Goal: Navigation & Orientation: Find specific page/section

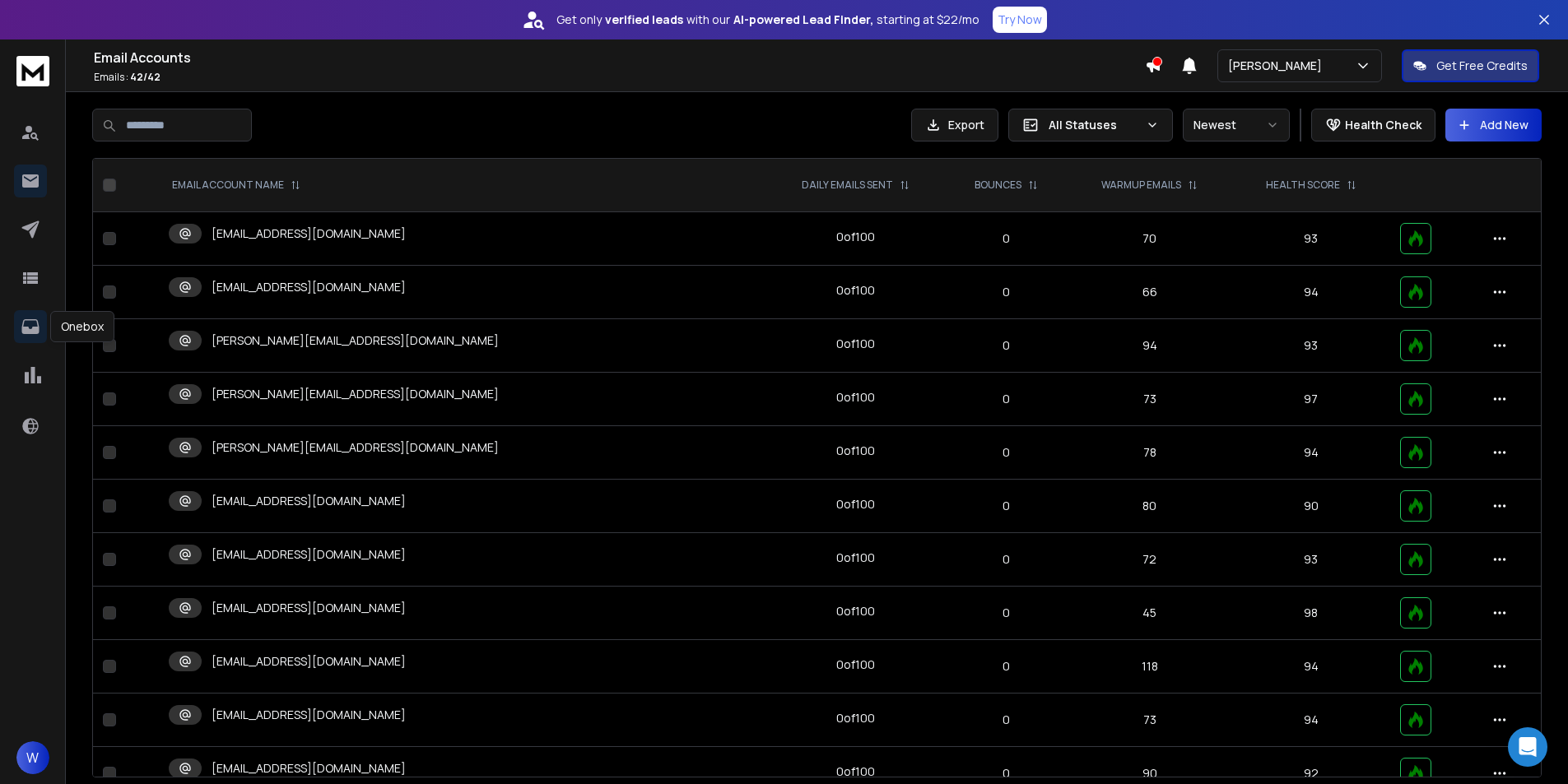
click at [27, 330] on icon at bounding box center [30, 327] width 17 height 15
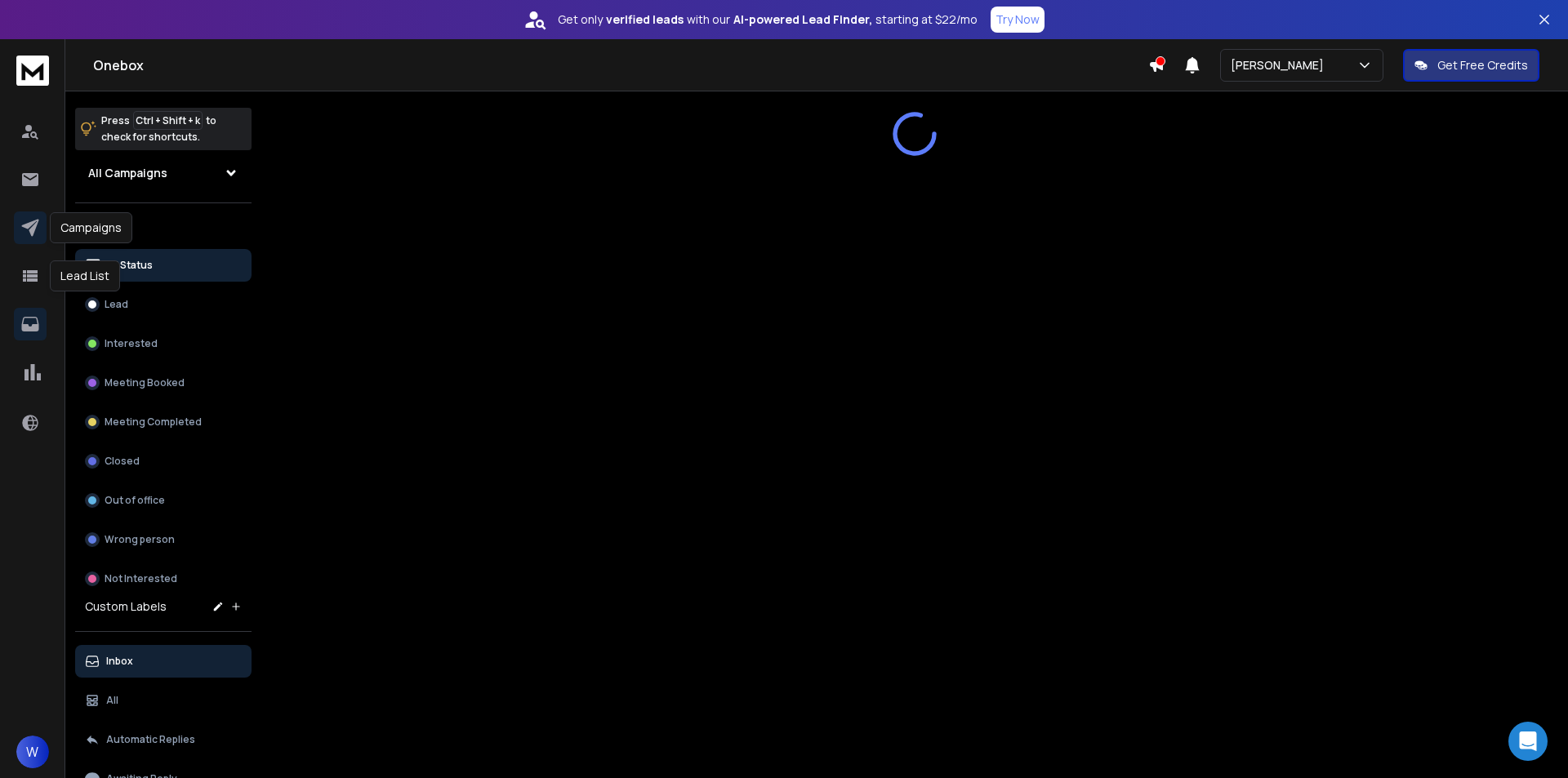
click at [32, 216] on link at bounding box center [31, 228] width 33 height 33
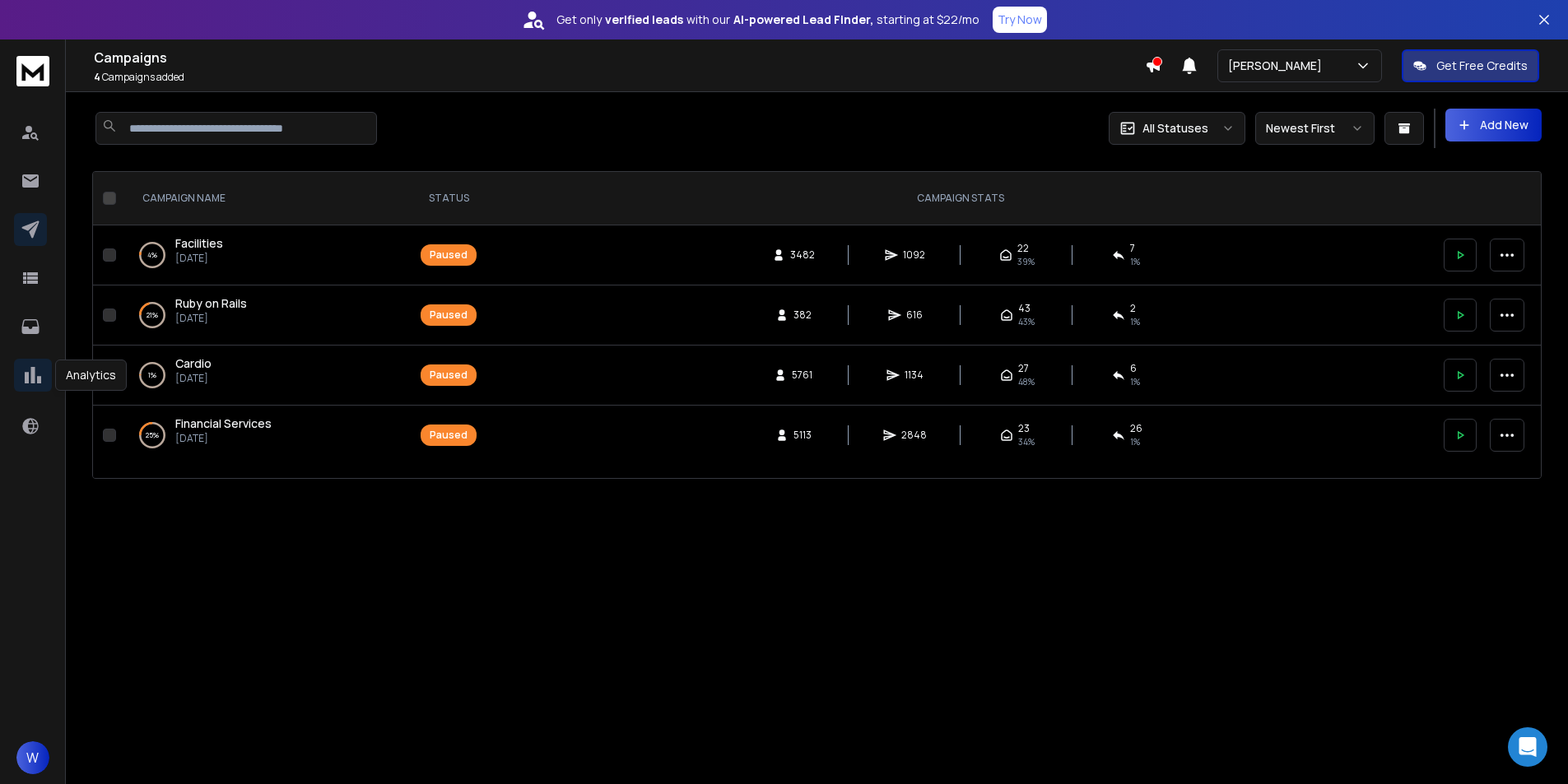
click at [32, 378] on icon at bounding box center [33, 375] width 17 height 17
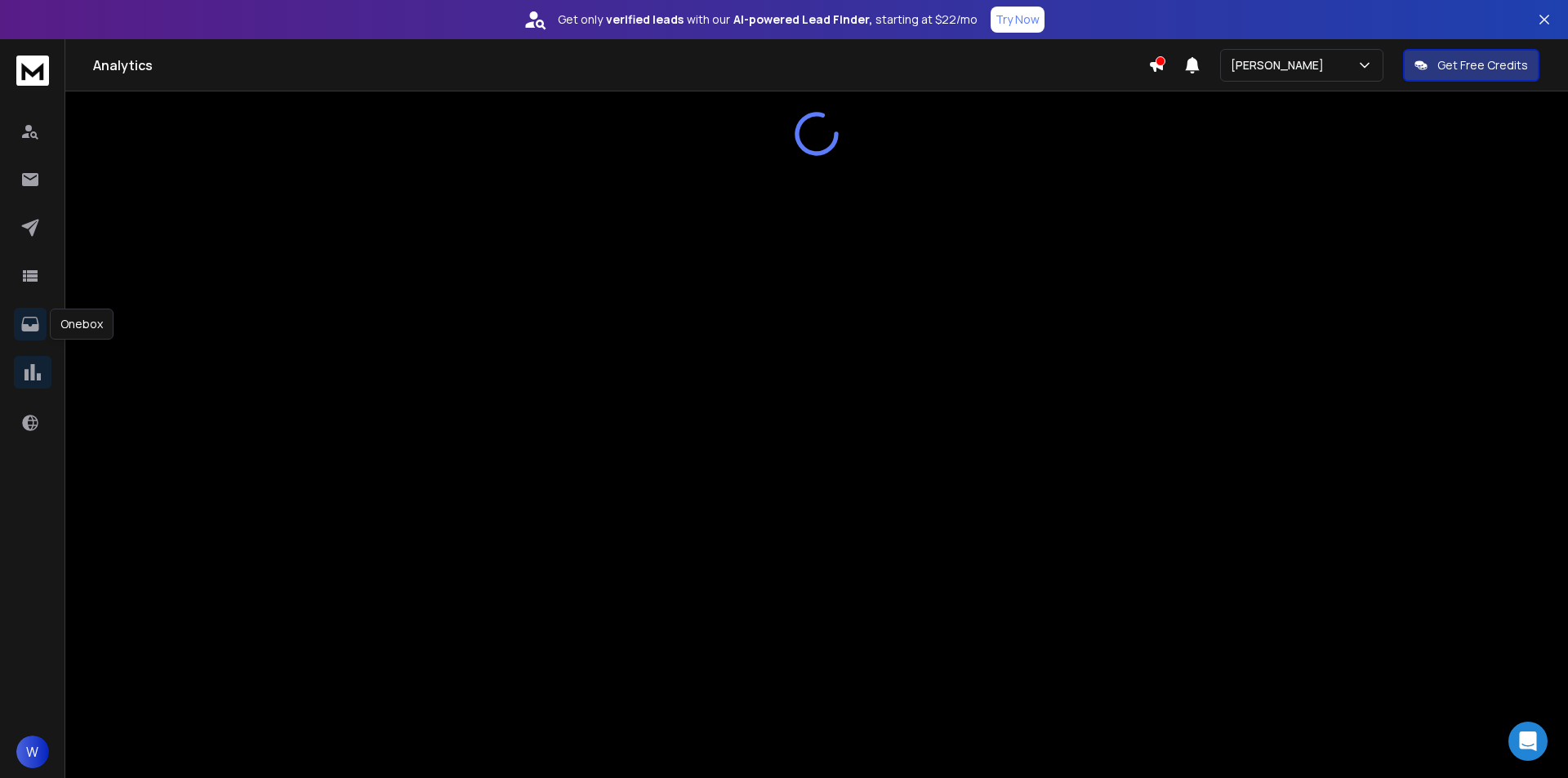
click at [31, 323] on icon at bounding box center [31, 324] width 20 height 20
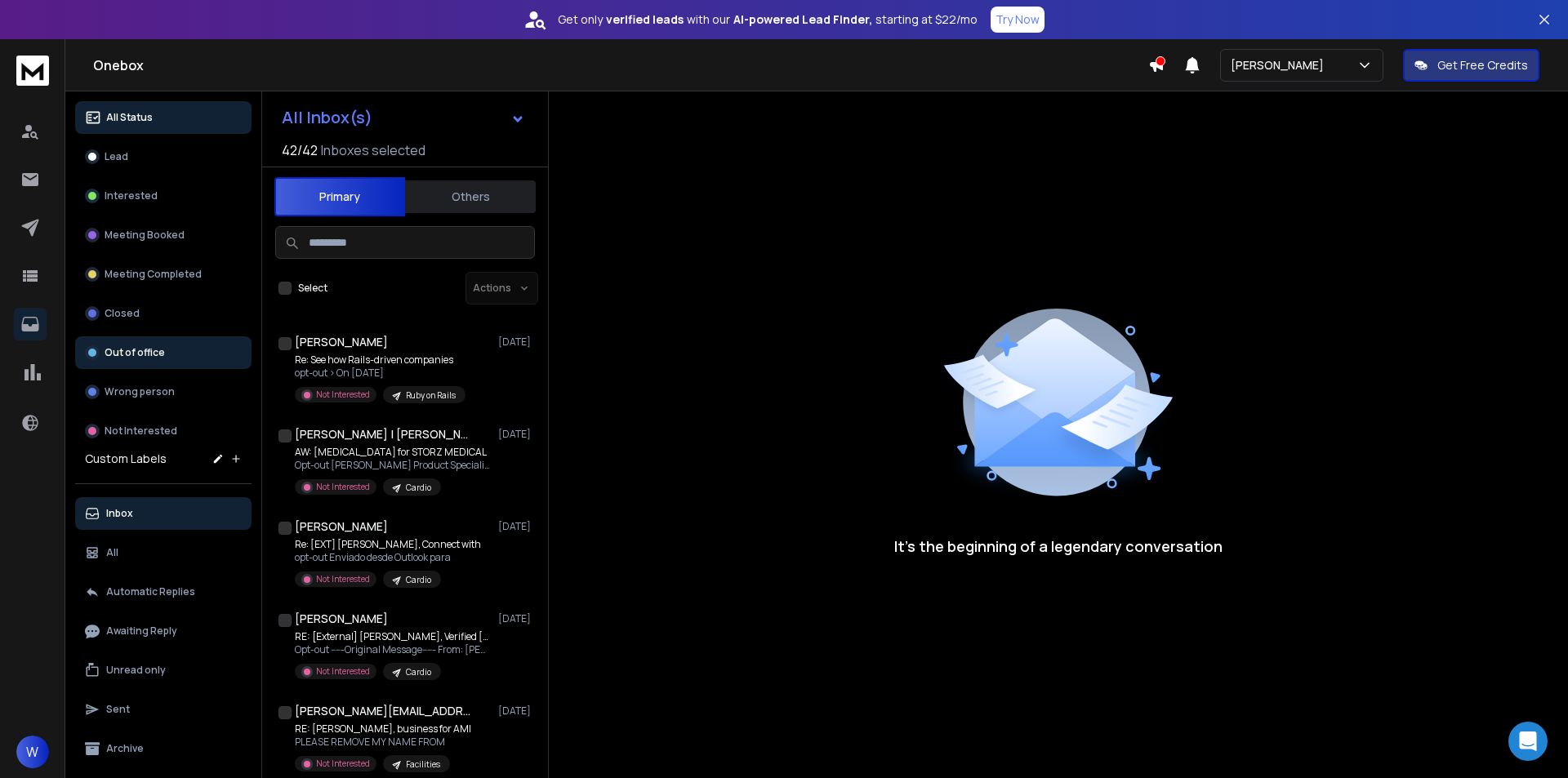
scroll to position [160, 0]
click at [121, 540] on button "All" at bounding box center [163, 553] width 177 height 33
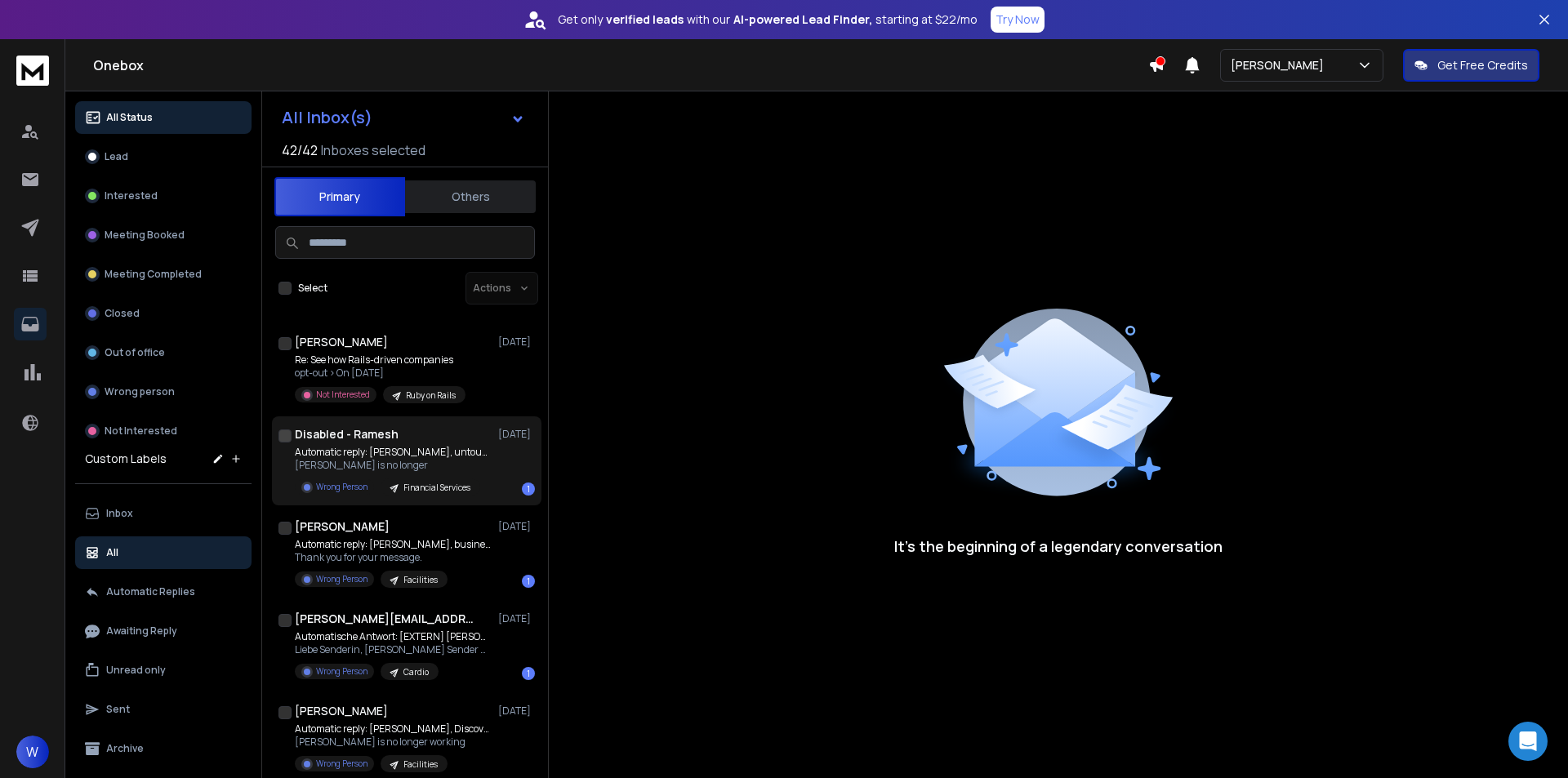
click at [448, 459] on p "[PERSON_NAME] is no longer" at bounding box center [392, 465] width 196 height 13
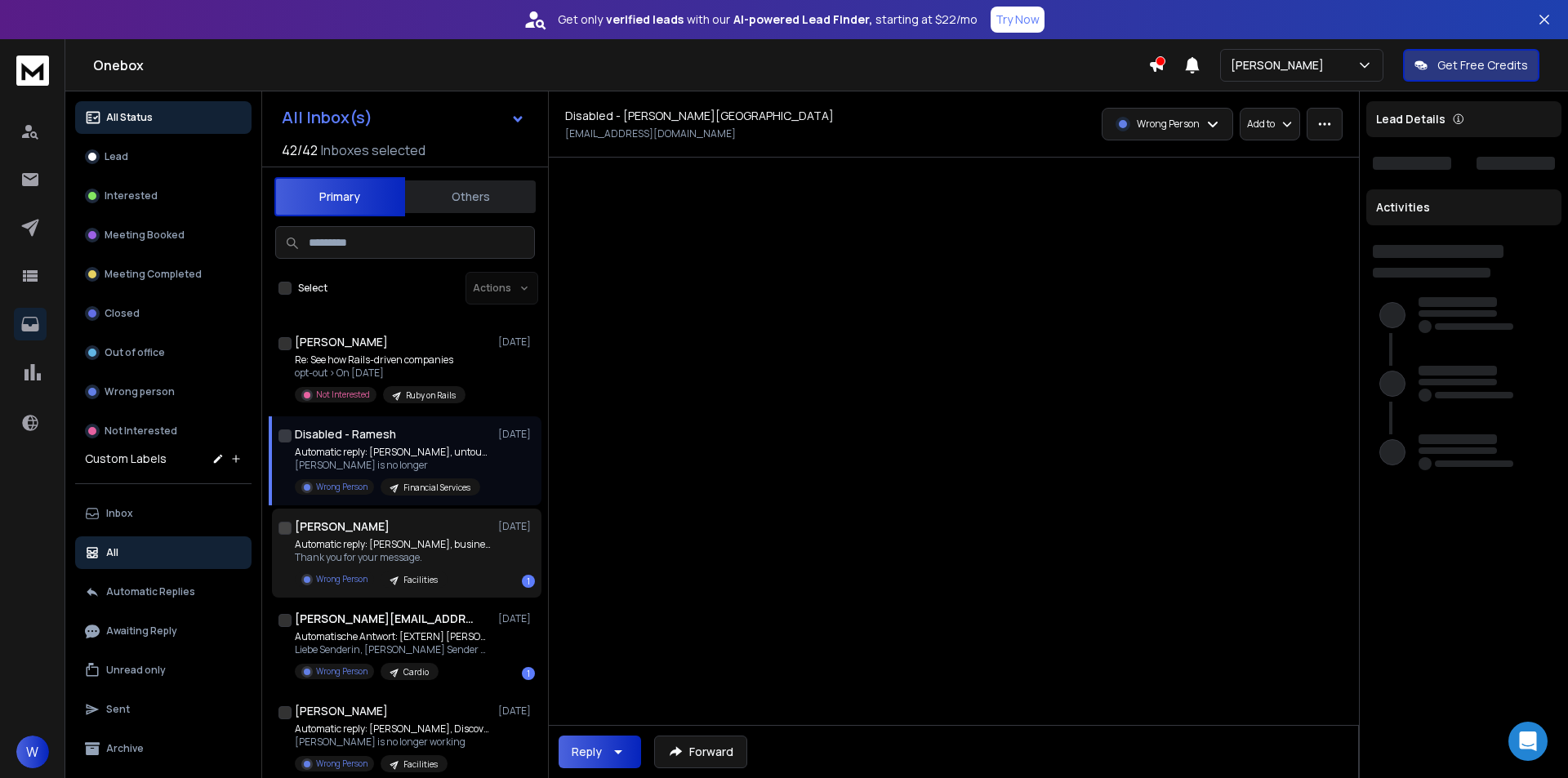
click at [426, 554] on p "Thank you for your message." at bounding box center [392, 558] width 196 height 13
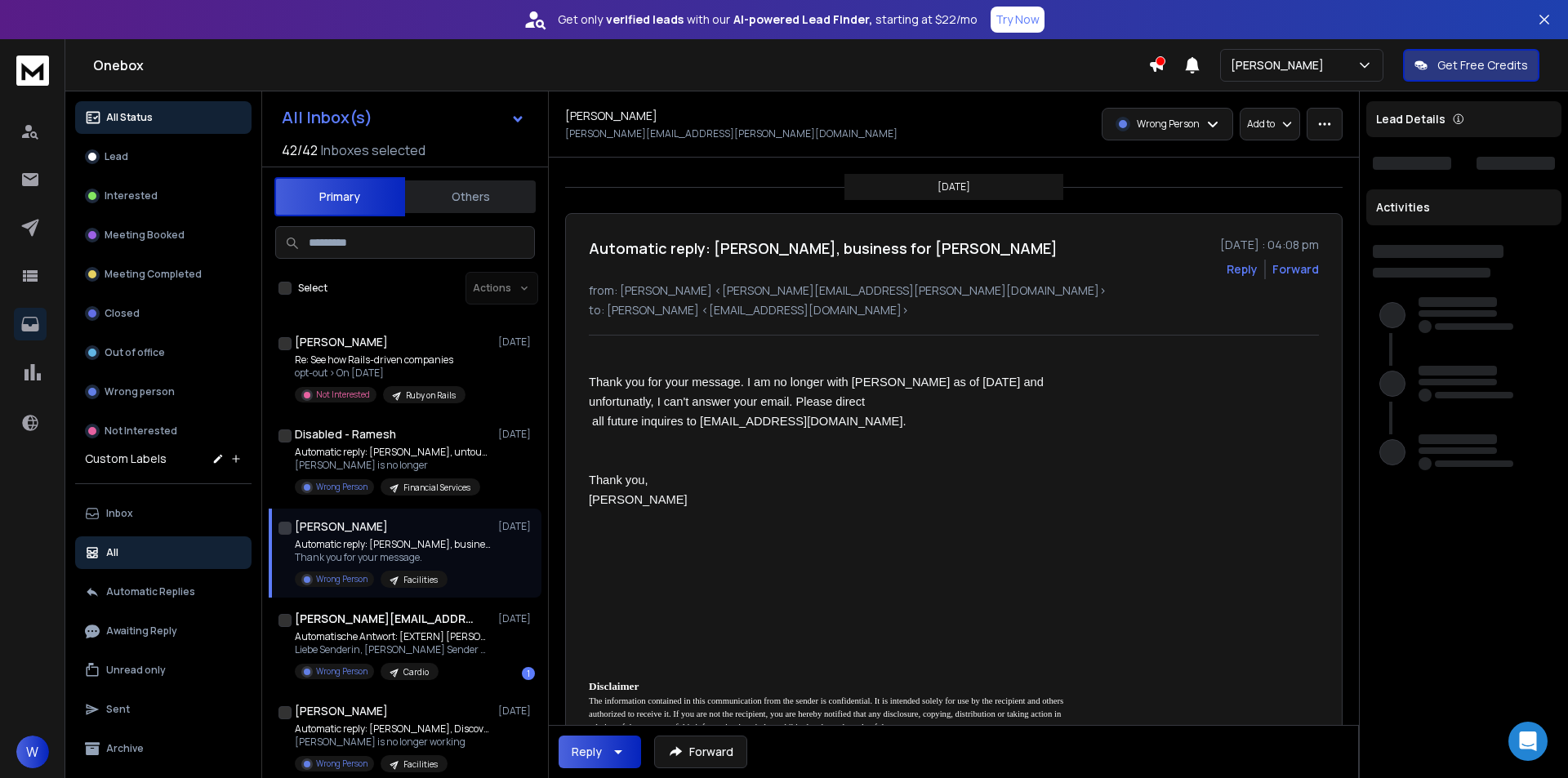
scroll to position [82, 0]
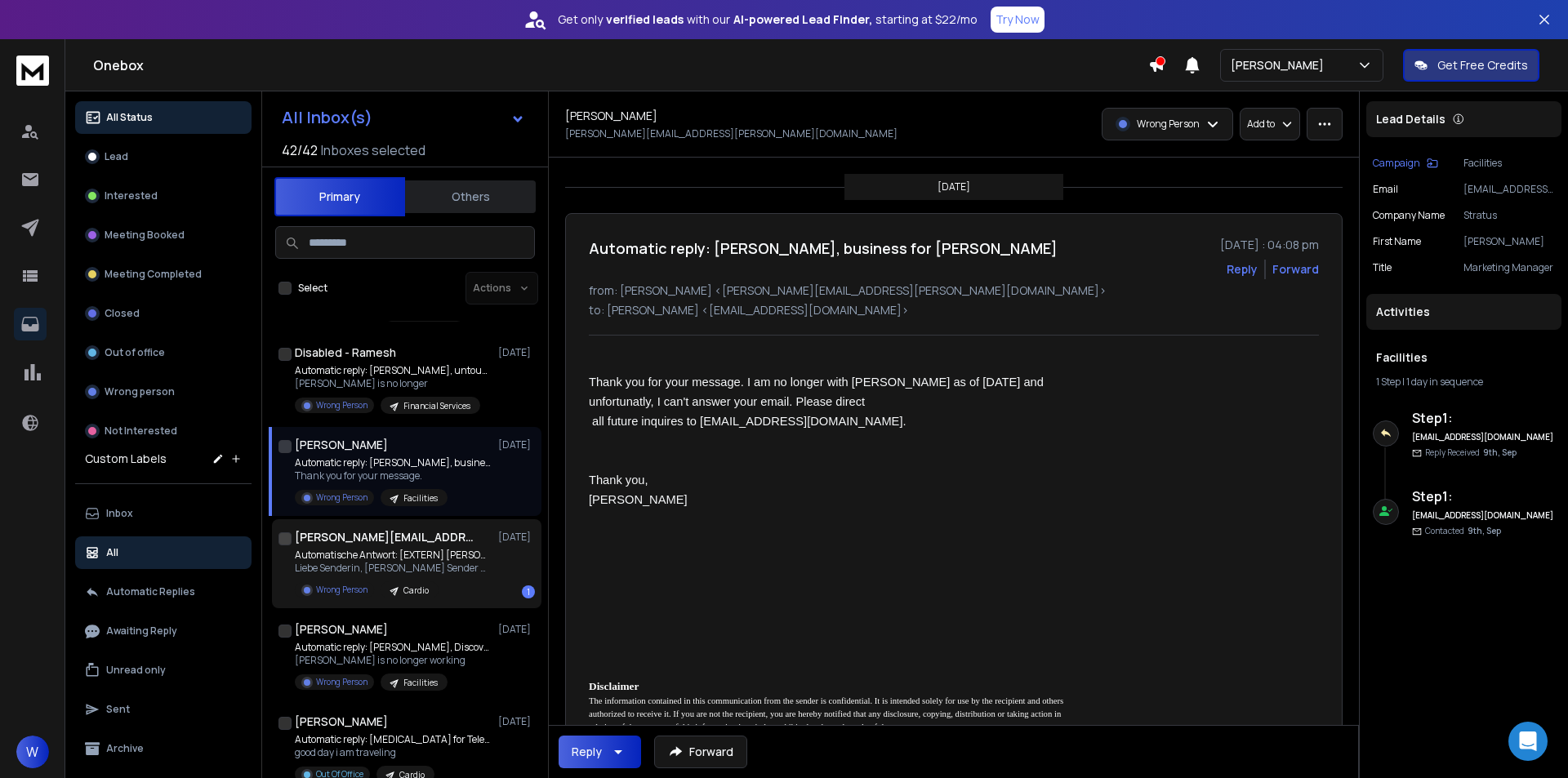
click at [427, 547] on div "[PERSON_NAME][EMAIL_ADDRESS][PERSON_NAME][DOMAIN_NAME] [DATE] Automatische Antw…" at bounding box center [414, 563] width 240 height 69
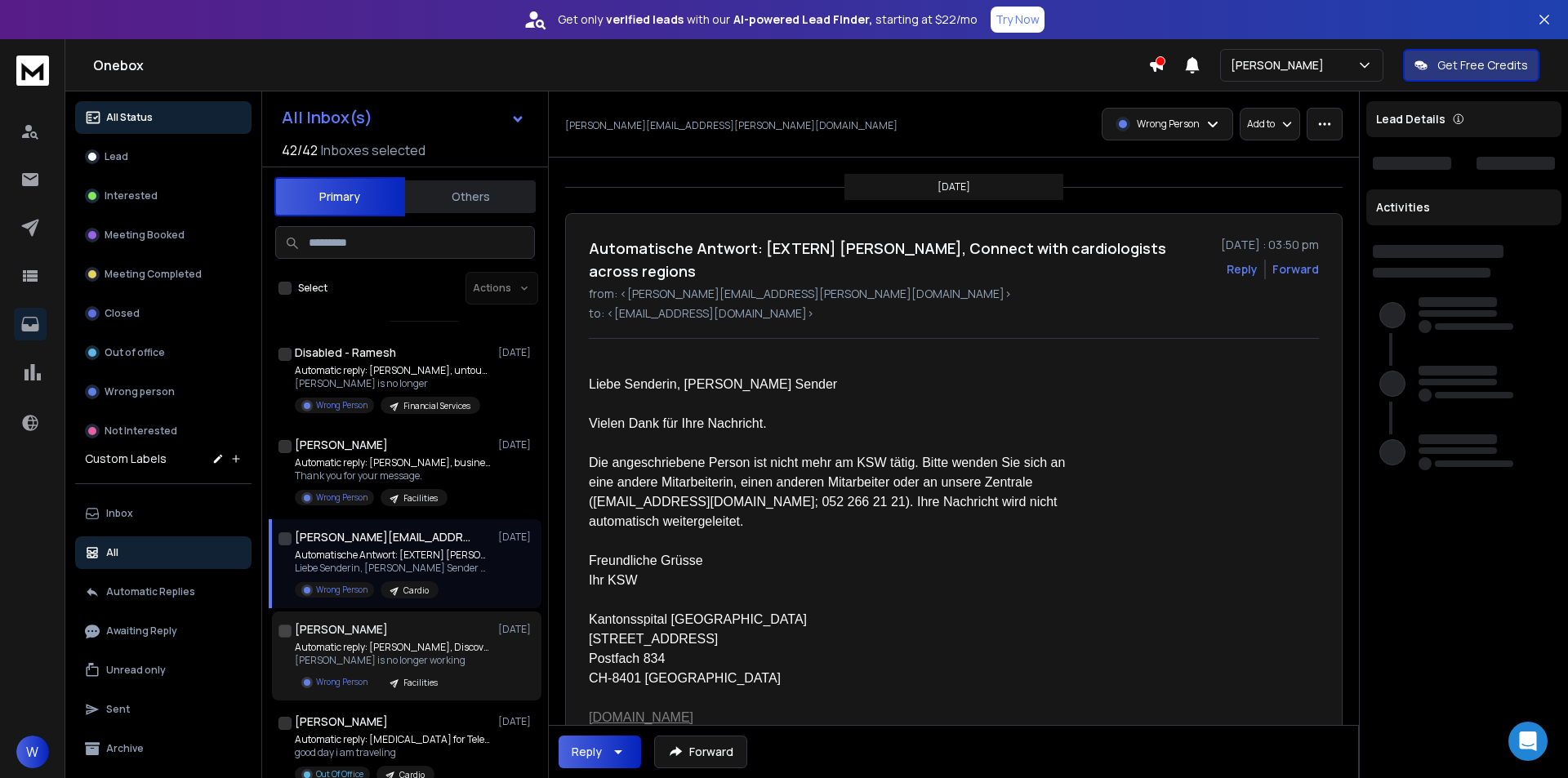
click at [421, 627] on div "[PERSON_NAME] [DATE]" at bounding box center [414, 629] width 240 height 17
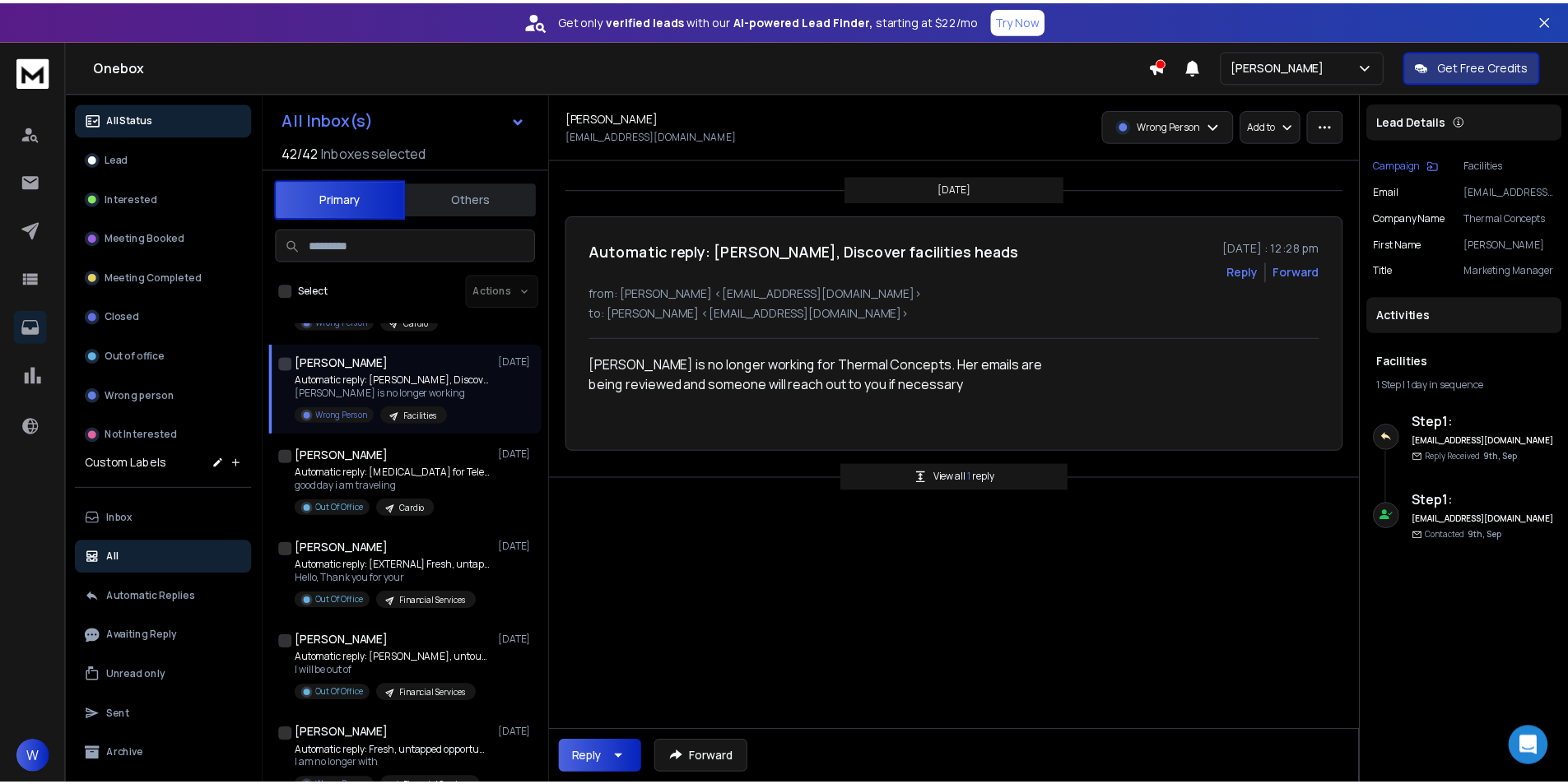
scroll to position [0, 0]
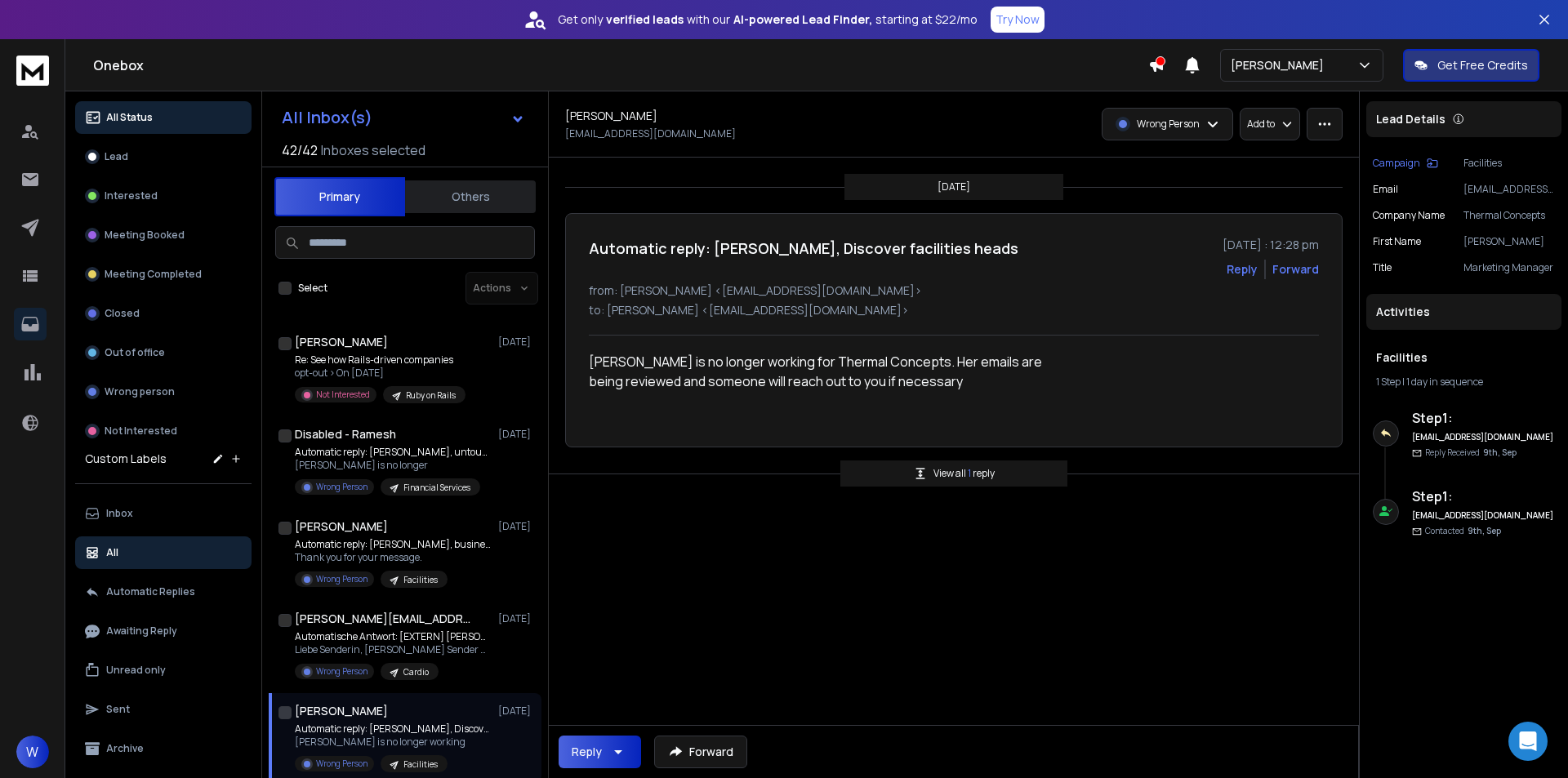
click at [422, 323] on div "[PERSON_NAME] [DATE] Re: See how Rails-driven companies opt-out > On [DATE] Not…" at bounding box center [405, 609] width 286 height 576
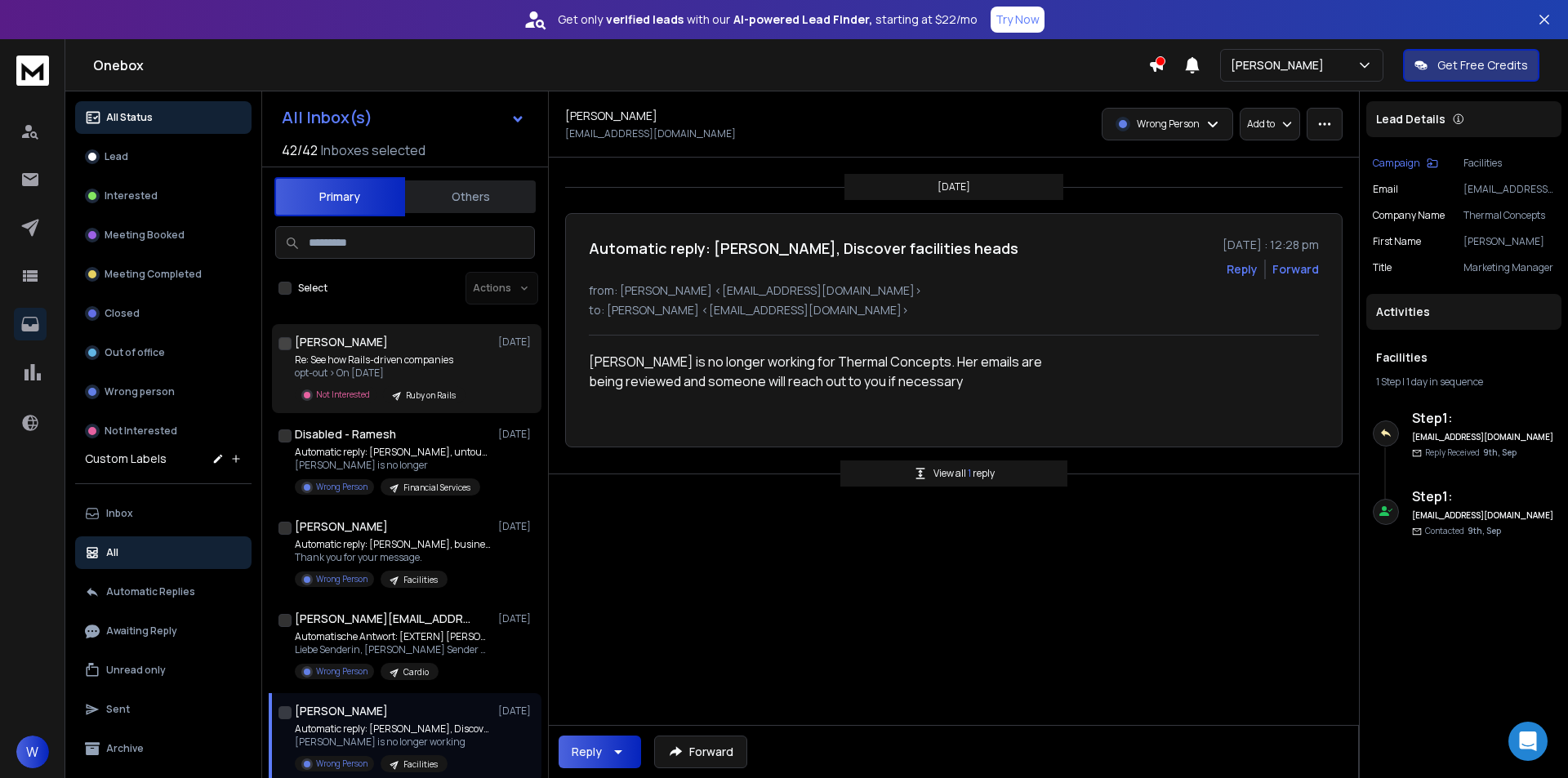
click at [410, 373] on p "opt-out > On [DATE]" at bounding box center [380, 373] width 171 height 13
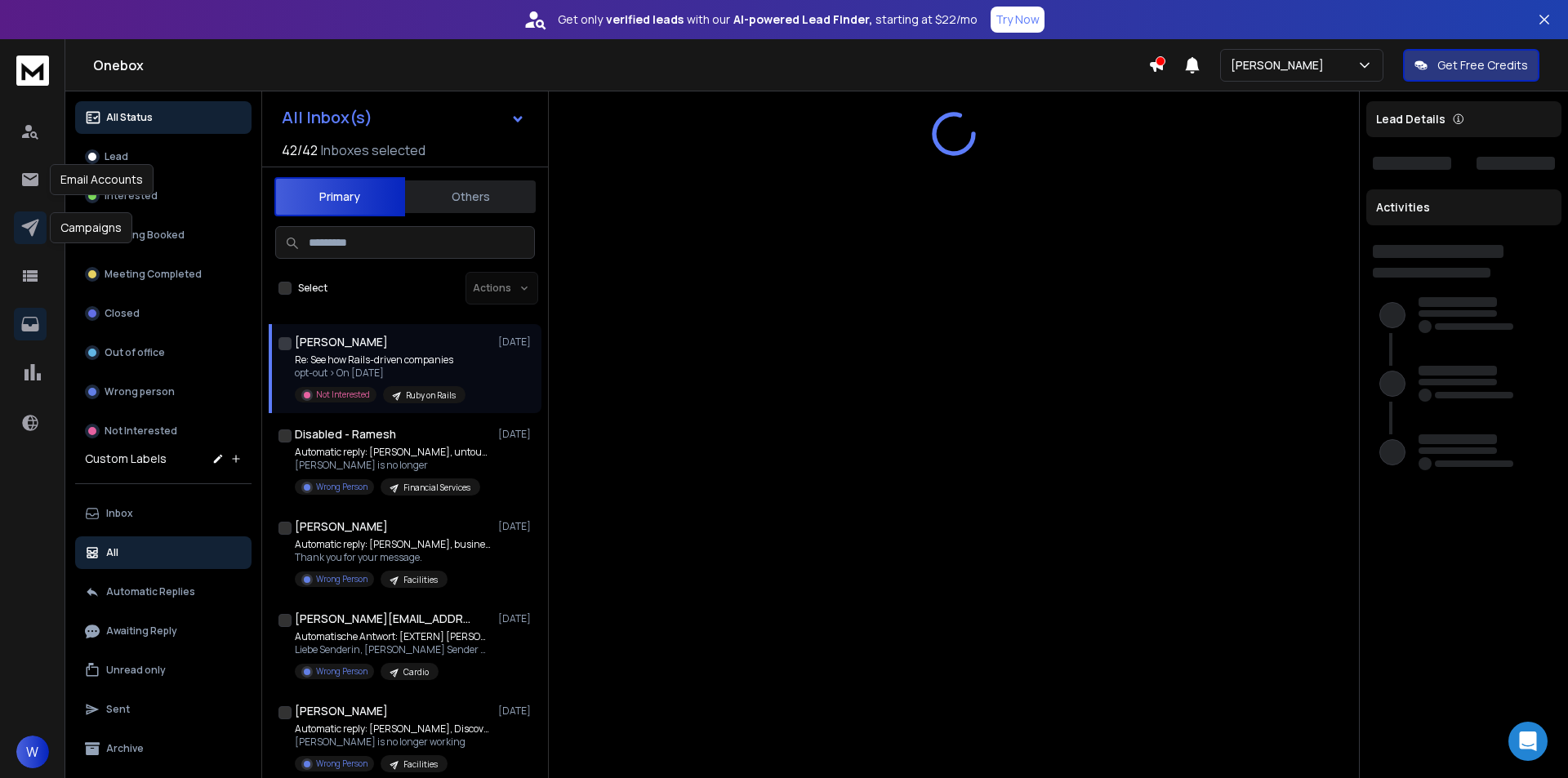
click at [30, 238] on link at bounding box center [31, 228] width 33 height 33
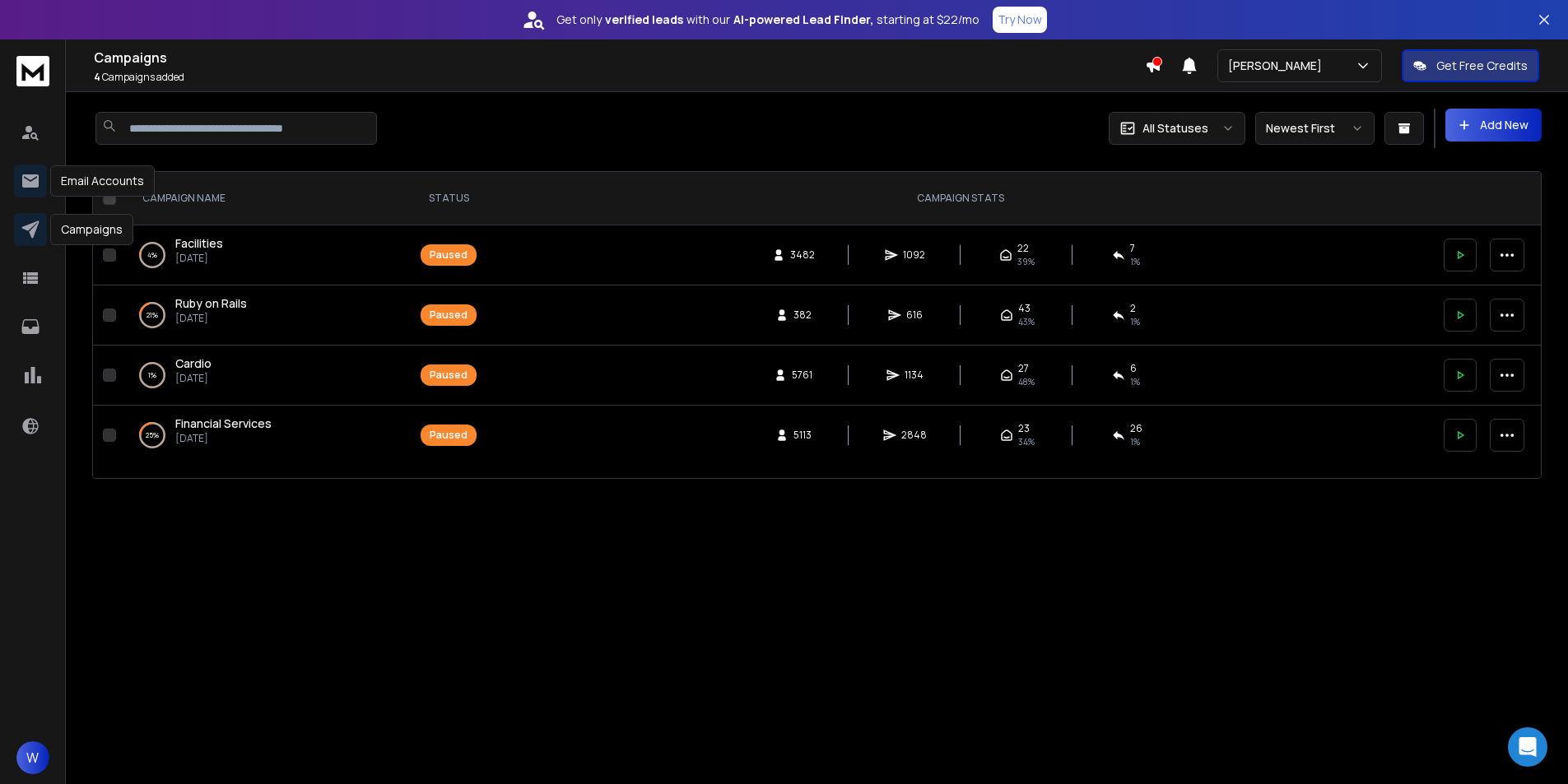
click at [31, 189] on icon at bounding box center [31, 181] width 20 height 20
